Goal: Communication & Community: Answer question/provide support

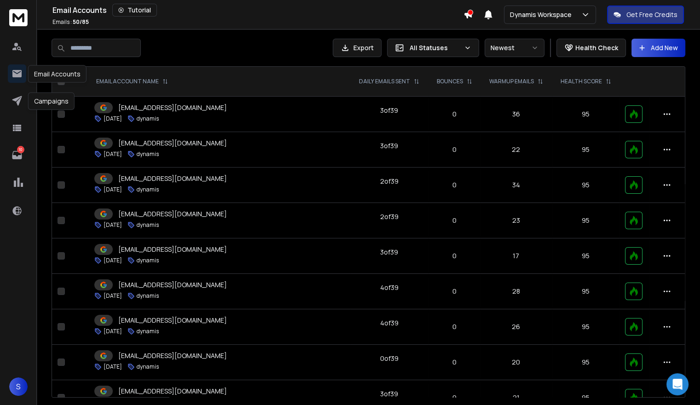
click at [16, 72] on icon at bounding box center [16, 73] width 9 height 7
click at [16, 74] on icon at bounding box center [16, 73] width 9 height 7
click at [13, 73] on icon at bounding box center [16, 73] width 9 height 7
click at [17, 155] on icon at bounding box center [17, 155] width 11 height 11
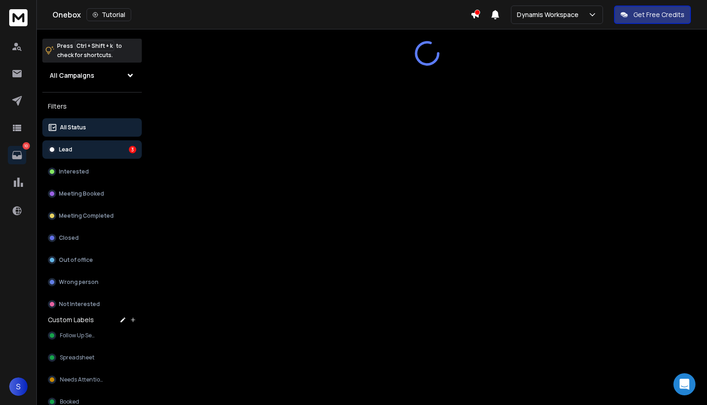
click at [75, 148] on button "Lead 3" at bounding box center [91, 149] width 99 height 18
click at [270, 18] on div "Onebox Tutorial" at bounding box center [261, 14] width 418 height 13
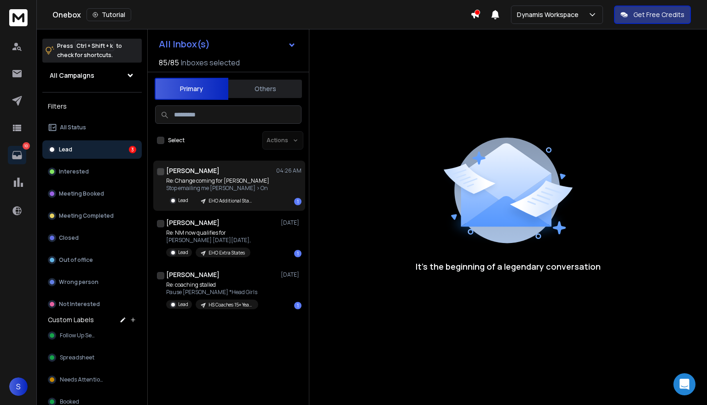
click at [225, 182] on p "Re: Change coming for [PERSON_NAME]" at bounding box center [217, 180] width 103 height 7
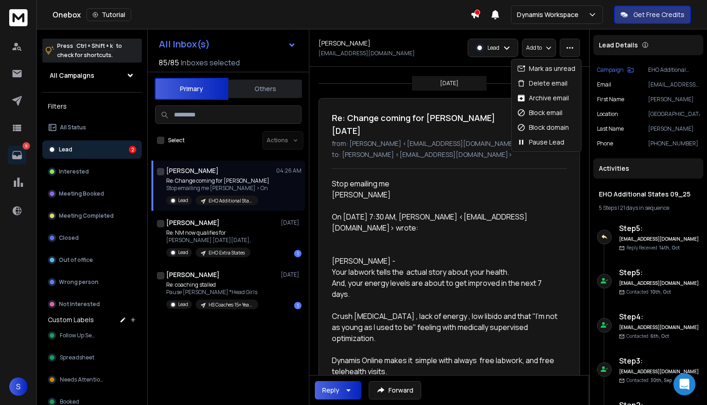
click at [568, 46] on icon "button" at bounding box center [569, 48] width 8 height 8
click at [563, 117] on div "Block email" at bounding box center [546, 112] width 66 height 15
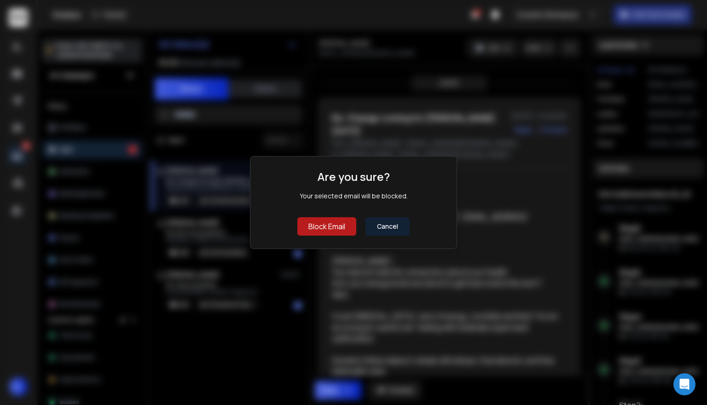
click at [324, 223] on button "Block Email" at bounding box center [326, 226] width 59 height 18
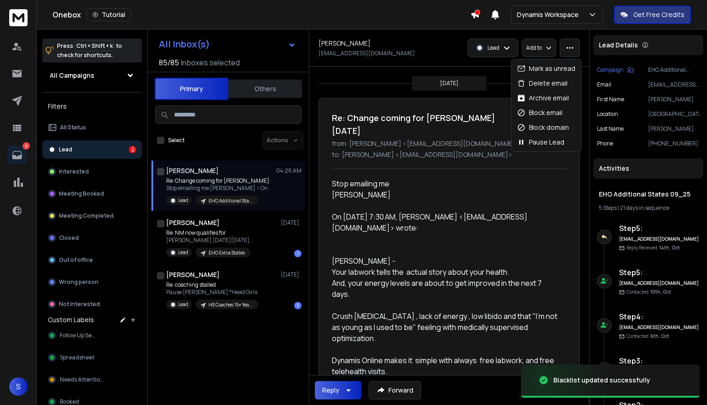
click at [578, 46] on button "button" at bounding box center [569, 48] width 20 height 18
click at [555, 98] on div "Archive email" at bounding box center [543, 97] width 52 height 9
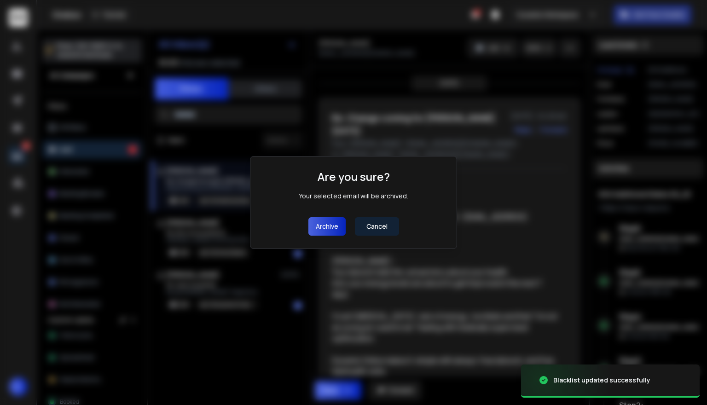
click at [340, 230] on button "archive" at bounding box center [326, 226] width 37 height 18
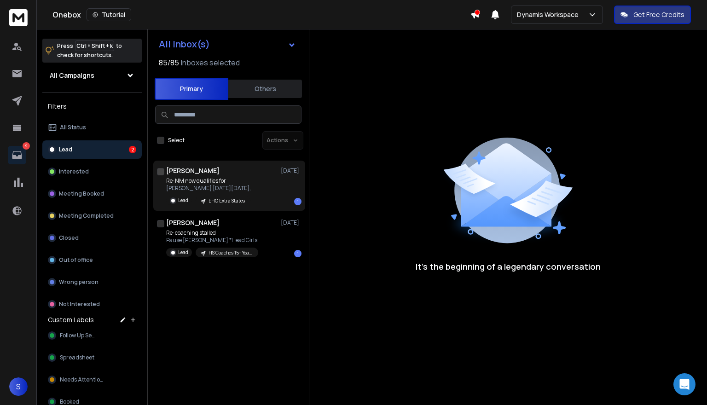
click at [186, 172] on h1 "[PERSON_NAME]" at bounding box center [192, 170] width 53 height 9
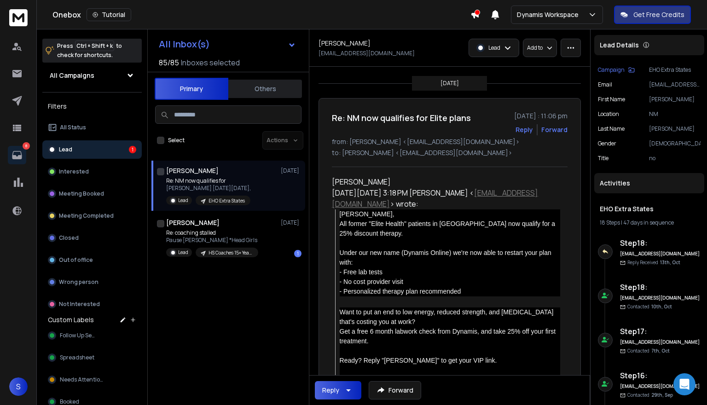
click at [533, 130] on button "Reply" at bounding box center [523, 129] width 17 height 9
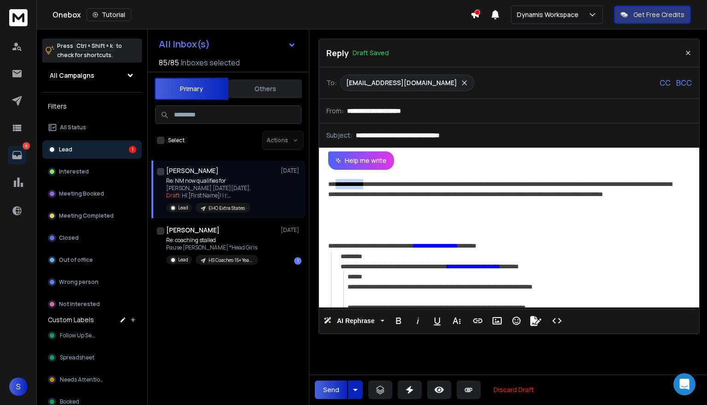
drag, startPoint x: 371, startPoint y: 183, endPoint x: 336, endPoint y: 176, distance: 35.2
click at [336, 176] on div "**********" at bounding box center [509, 239] width 380 height 138
click at [337, 388] on button "Send" at bounding box center [331, 390] width 32 height 18
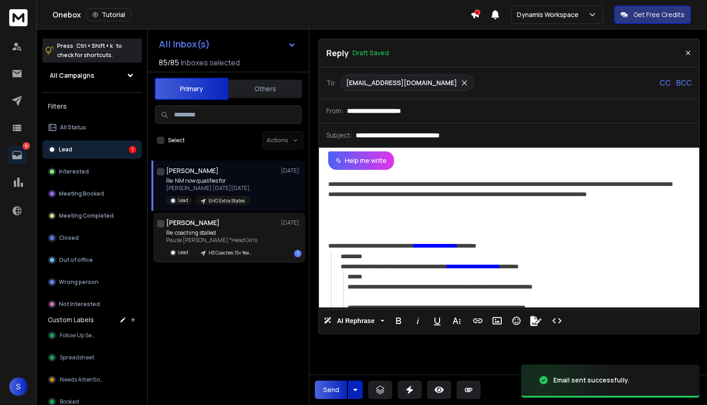
click at [203, 231] on p "Re: coaching stalled" at bounding box center [212, 232] width 92 height 7
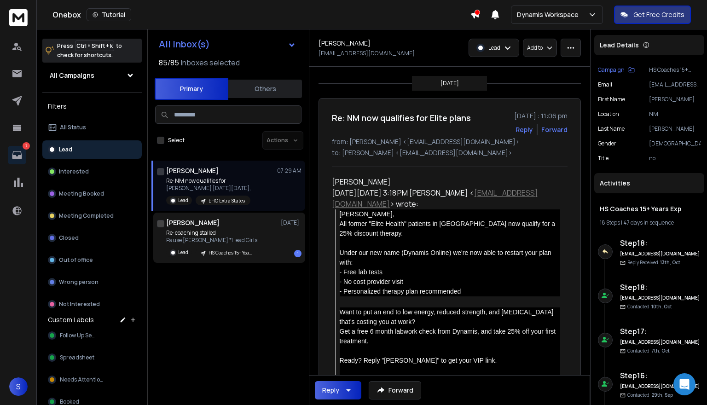
click at [207, 226] on div "[PERSON_NAME] [DATE]" at bounding box center [233, 222] width 135 height 9
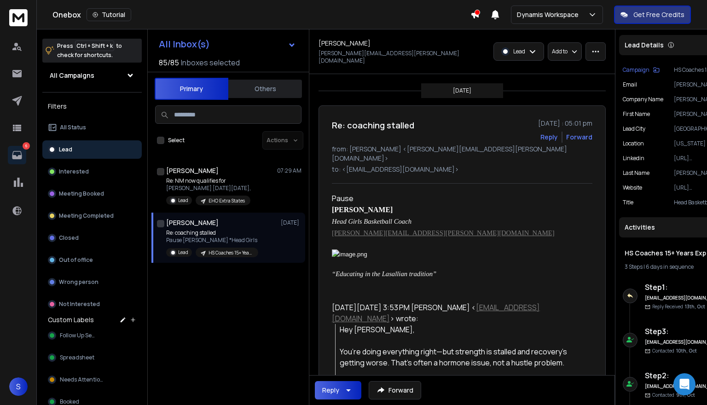
click at [539, 52] on div "Lead" at bounding box center [519, 51] width 50 height 17
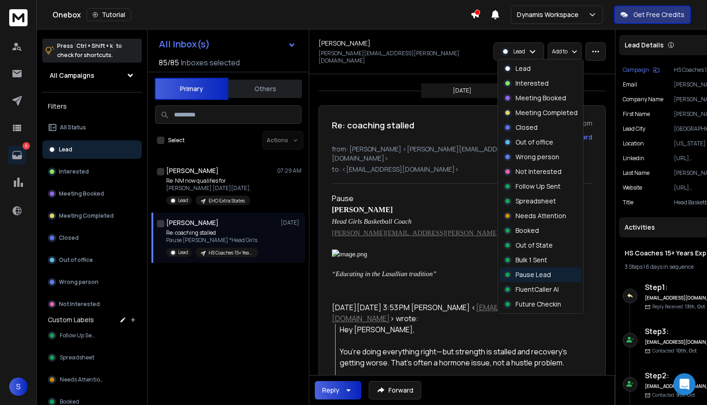
click at [552, 276] on div "Pause Lead" at bounding box center [540, 274] width 81 height 15
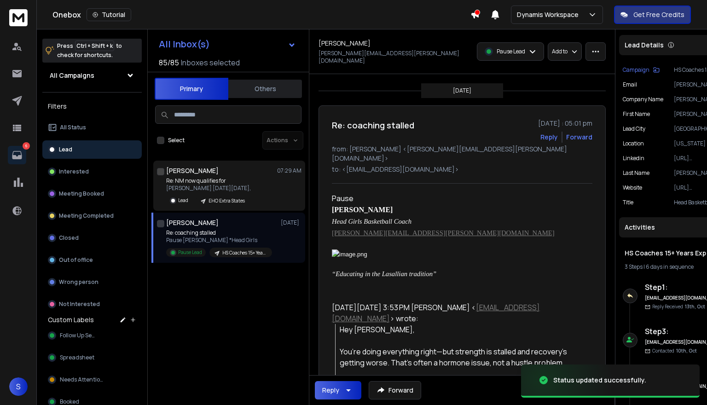
click at [213, 180] on p "Re: NM now qualifies for" at bounding box center [208, 180] width 85 height 7
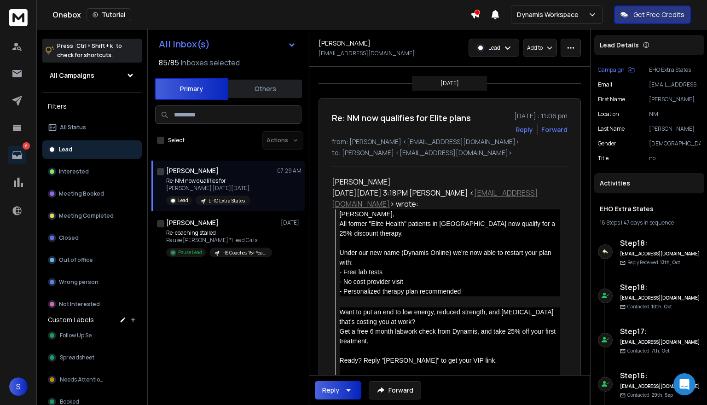
click at [533, 133] on button "Reply" at bounding box center [523, 129] width 17 height 9
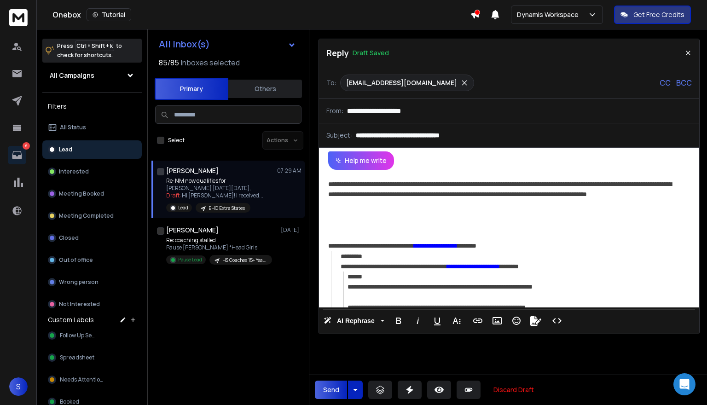
click at [333, 392] on button "Send" at bounding box center [331, 390] width 32 height 18
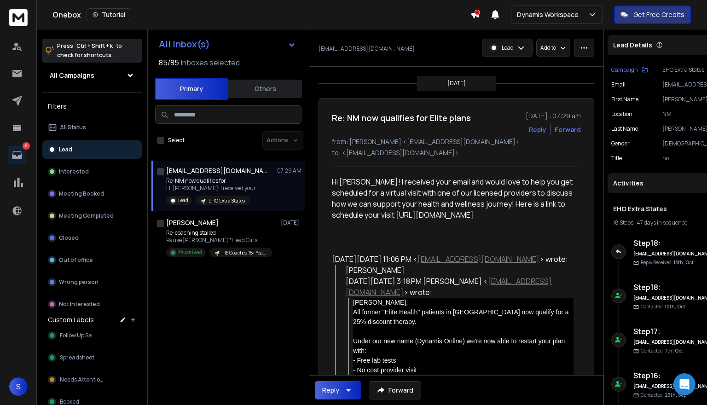
click at [684, 128] on p "[PERSON_NAME]" at bounding box center [688, 128] width 52 height 7
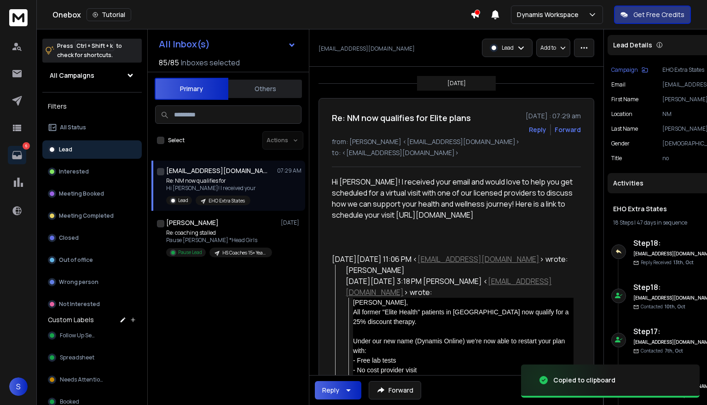
click at [259, 116] on input at bounding box center [228, 114] width 146 height 18
paste input "**********"
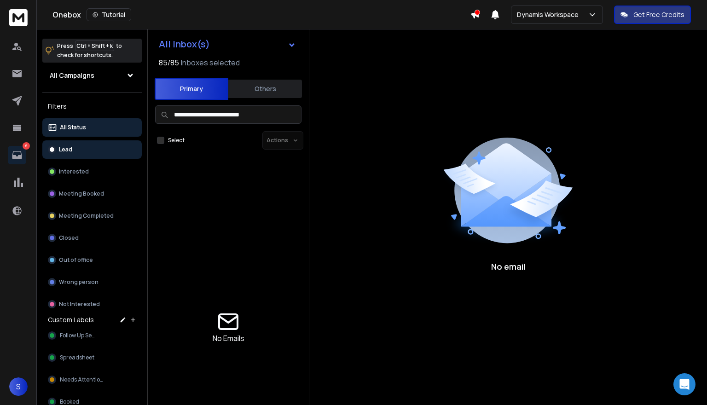
type input "**********"
click at [86, 133] on button "All Status" at bounding box center [91, 127] width 99 height 18
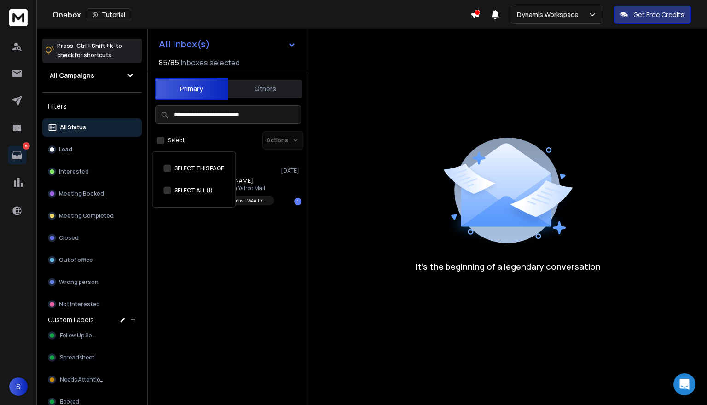
click at [225, 184] on div "SELECT THIS PAGE SELECT ALL (1)" at bounding box center [194, 180] width 72 height 48
click at [242, 181] on p "Re: Results from [PERSON_NAME]" at bounding box center [220, 180] width 108 height 7
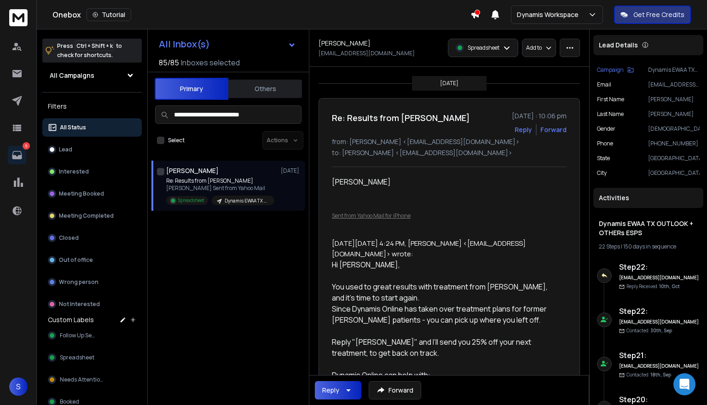
click at [523, 130] on button "Reply" at bounding box center [522, 129] width 17 height 9
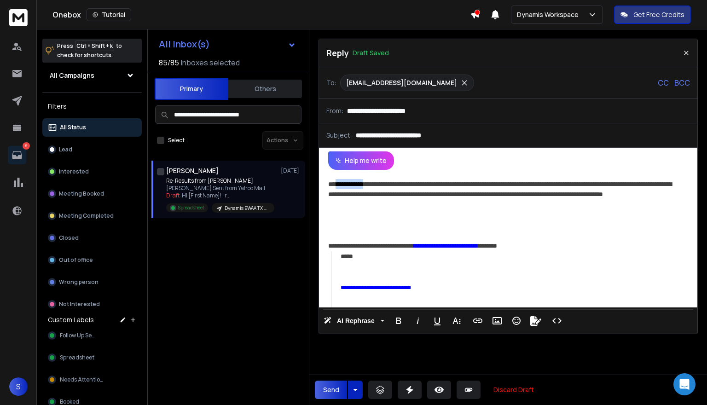
drag, startPoint x: 371, startPoint y: 184, endPoint x: 336, endPoint y: 176, distance: 36.3
click at [336, 176] on div "**********" at bounding box center [508, 239] width 378 height 138
click at [340, 390] on button "Send" at bounding box center [331, 390] width 32 height 18
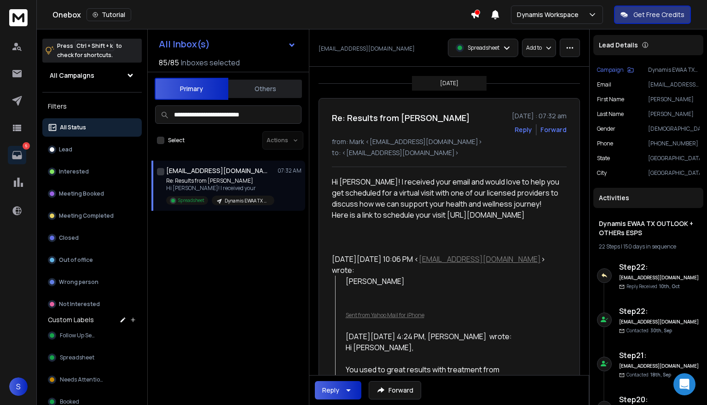
click at [676, 143] on p "[PHONE_NUMBER]" at bounding box center [674, 143] width 52 height 7
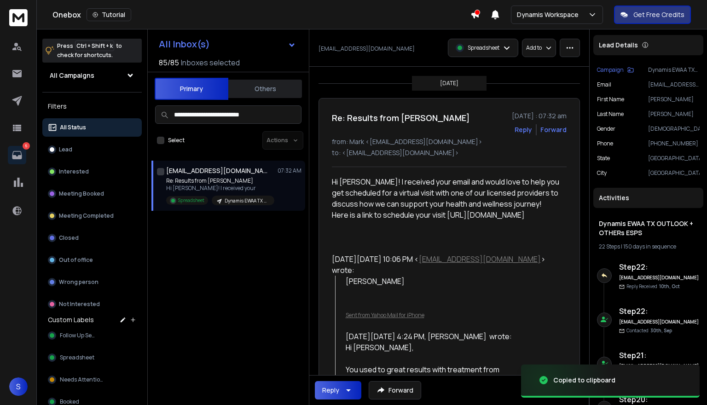
click at [652, 115] on p "[PERSON_NAME]" at bounding box center [674, 113] width 52 height 7
click at [654, 98] on p "[PERSON_NAME]" at bounding box center [674, 99] width 52 height 7
